Goal: Task Accomplishment & Management: Use online tool/utility

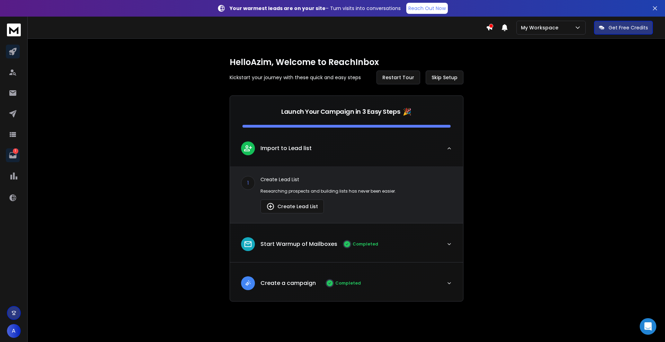
click at [9, 152] on icon at bounding box center [13, 155] width 8 height 8
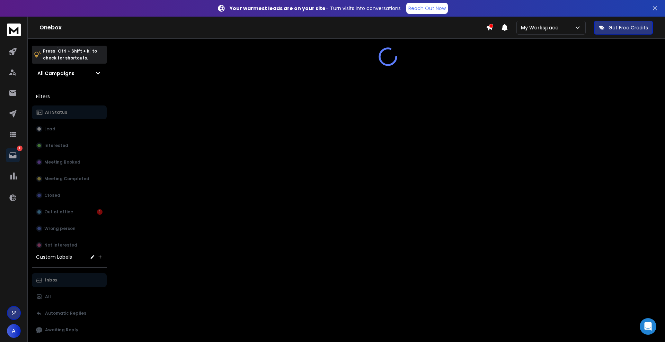
click at [63, 212] on div "All Status Lead Interested Meeting Booked Meeting Completed Closed Out of offic…" at bounding box center [69, 179] width 75 height 147
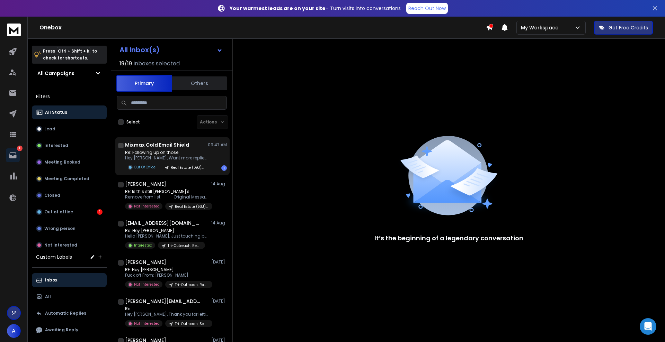
click at [170, 156] on p "Hey [PERSON_NAME], Want more replies to" at bounding box center [166, 158] width 83 height 6
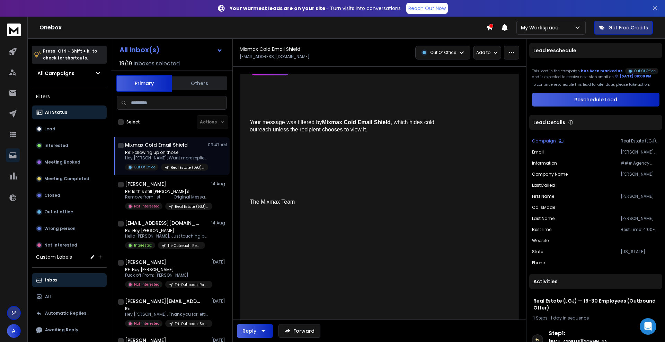
scroll to position [281, 0]
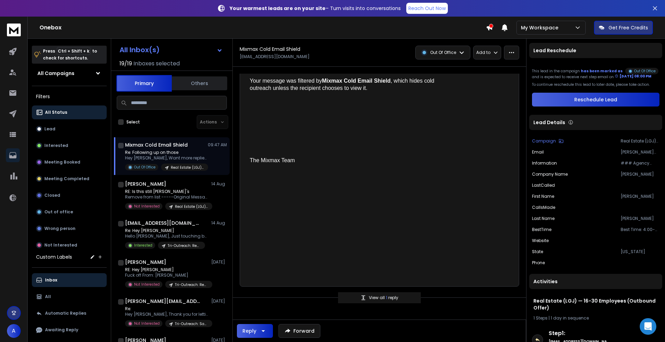
click at [354, 303] on div "View all 1 reply" at bounding box center [379, 298] width 82 height 11
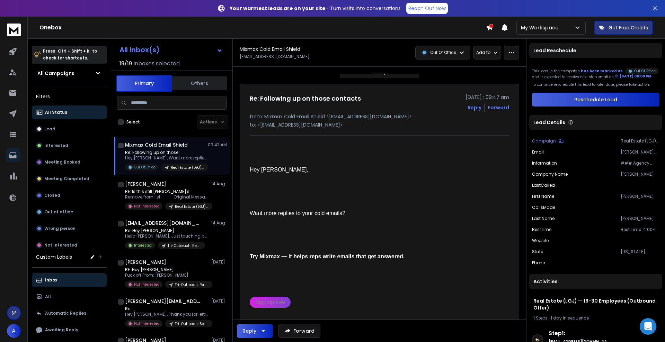
scroll to position [0, 0]
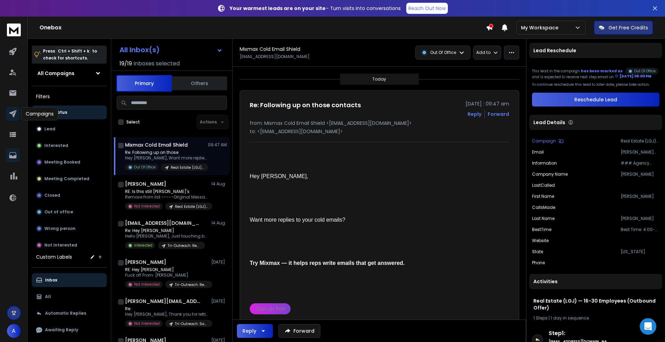
click at [16, 107] on link at bounding box center [13, 114] width 14 height 14
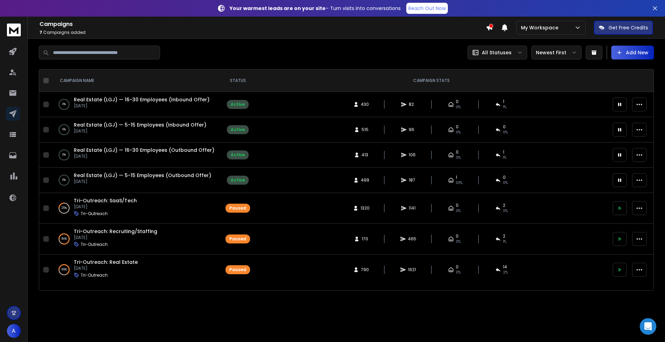
click at [426, 315] on div "Your warmest leads are on your site – Turn visits into conversations Reach Out …" at bounding box center [332, 171] width 665 height 342
